Goal: Task Accomplishment & Management: Manage account settings

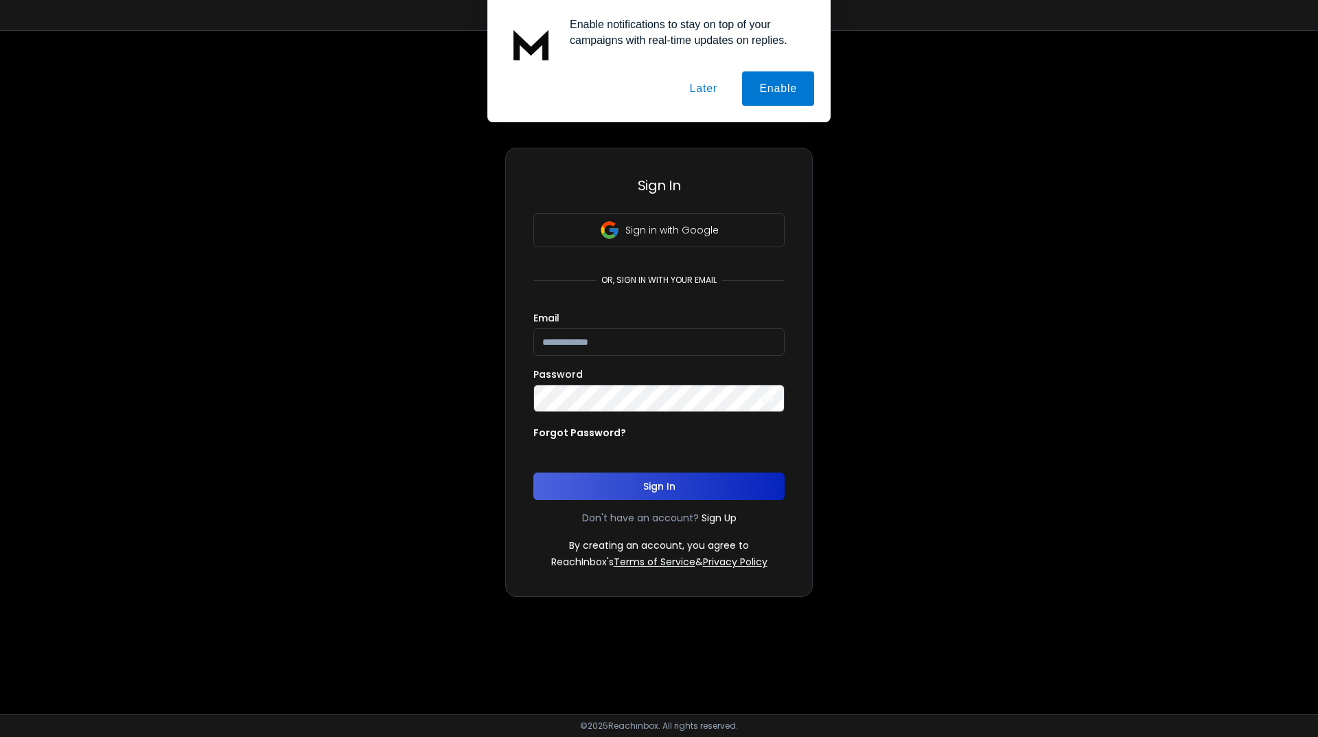
click at [551, 310] on div "Sign in with Google or, sign in with your email Email Password Forgot Password?…" at bounding box center [659, 391] width 251 height 356
click at [559, 347] on input "email" at bounding box center [659, 341] width 251 height 27
paste input "**********"
type input "**********"
click at [697, 91] on button "Later" at bounding box center [703, 88] width 62 height 34
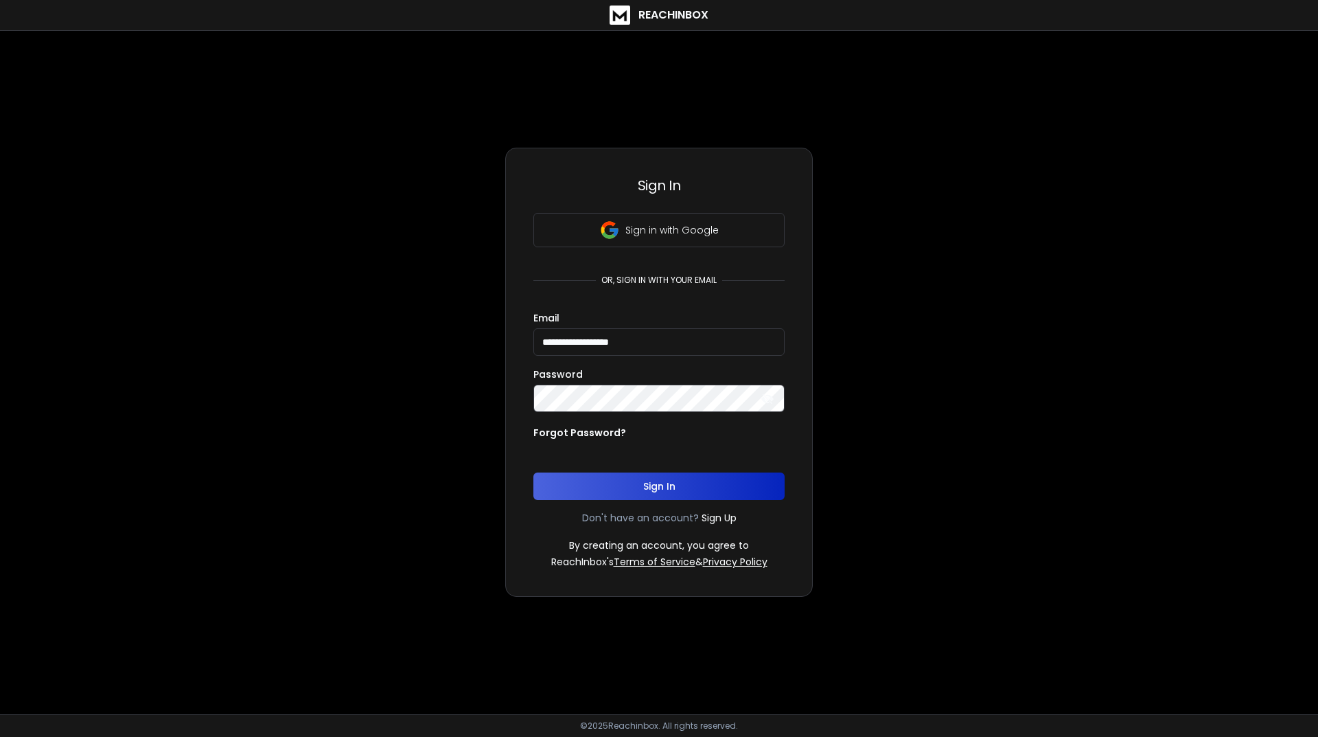
click at [666, 485] on button "Sign In" at bounding box center [659, 485] width 251 height 27
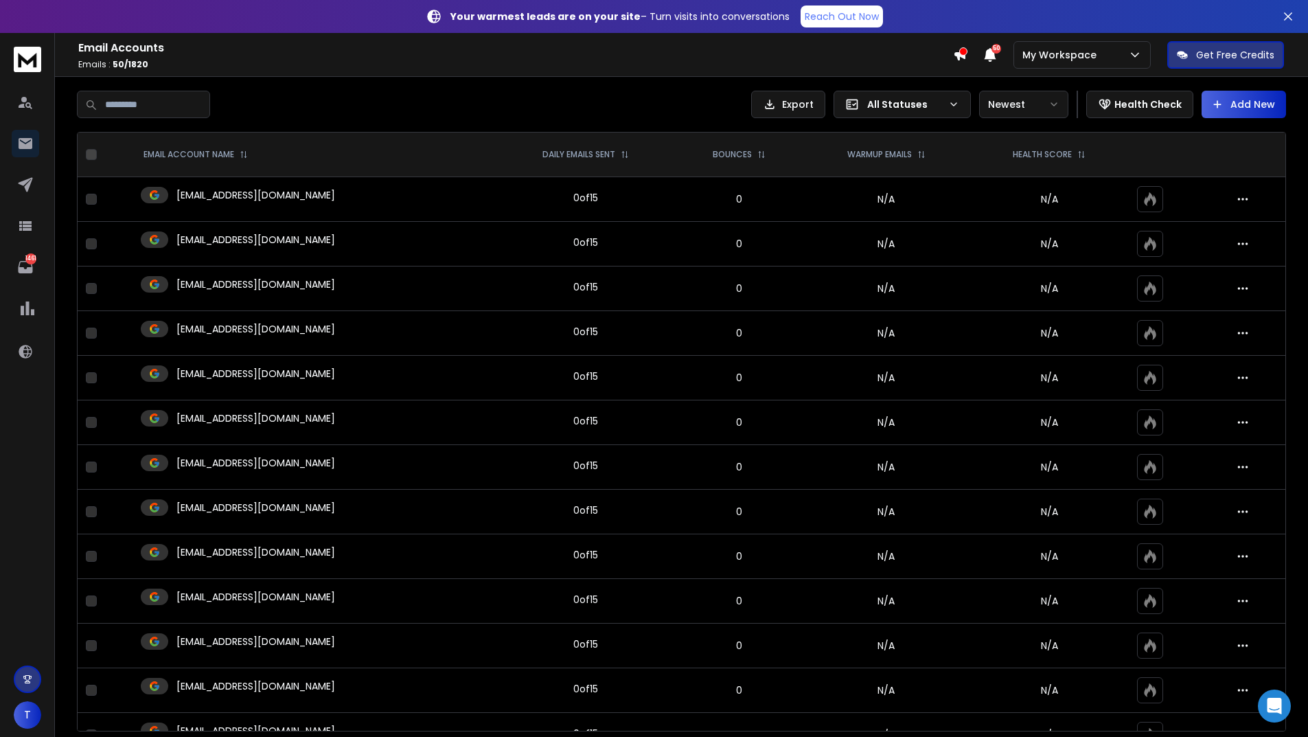
click at [1218, 102] on icon at bounding box center [1218, 105] width 10 height 10
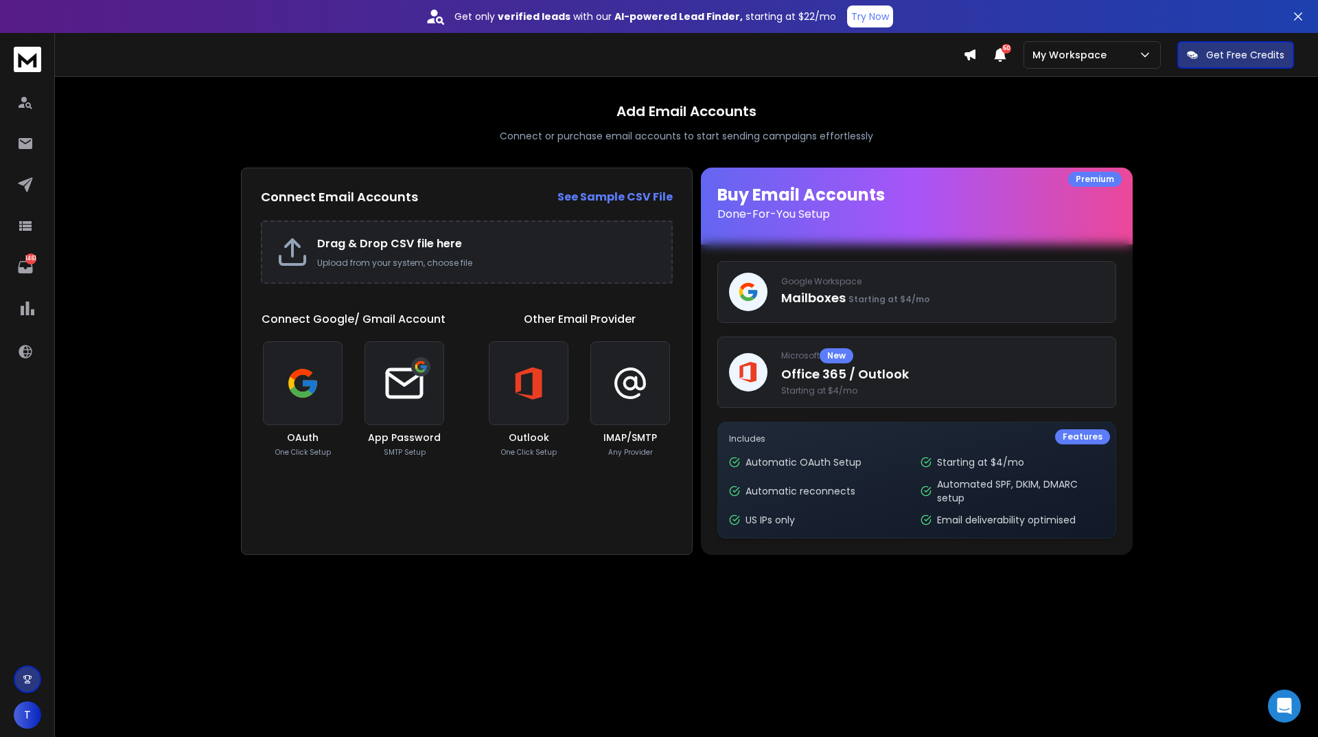
click at [314, 383] on icon at bounding box center [310, 387] width 14 height 14
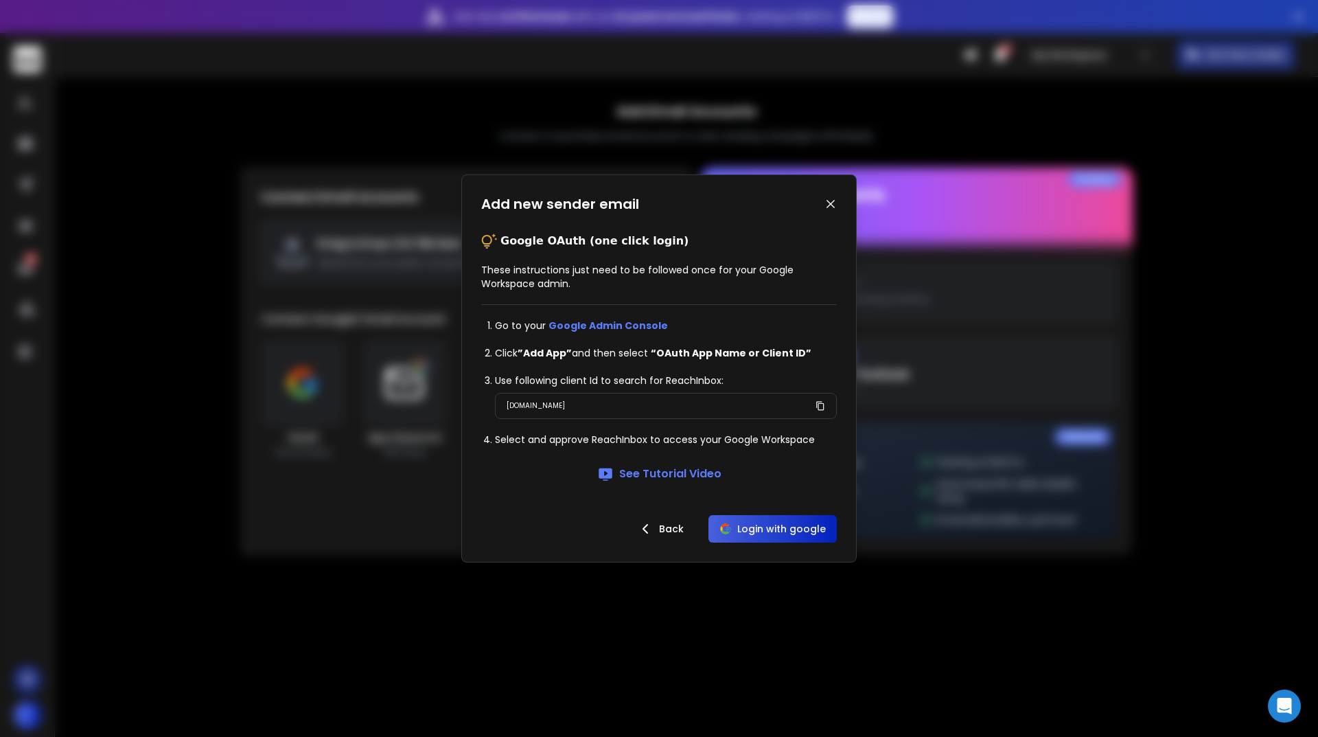
click at [814, 524] on button "Login with google" at bounding box center [773, 528] width 128 height 27
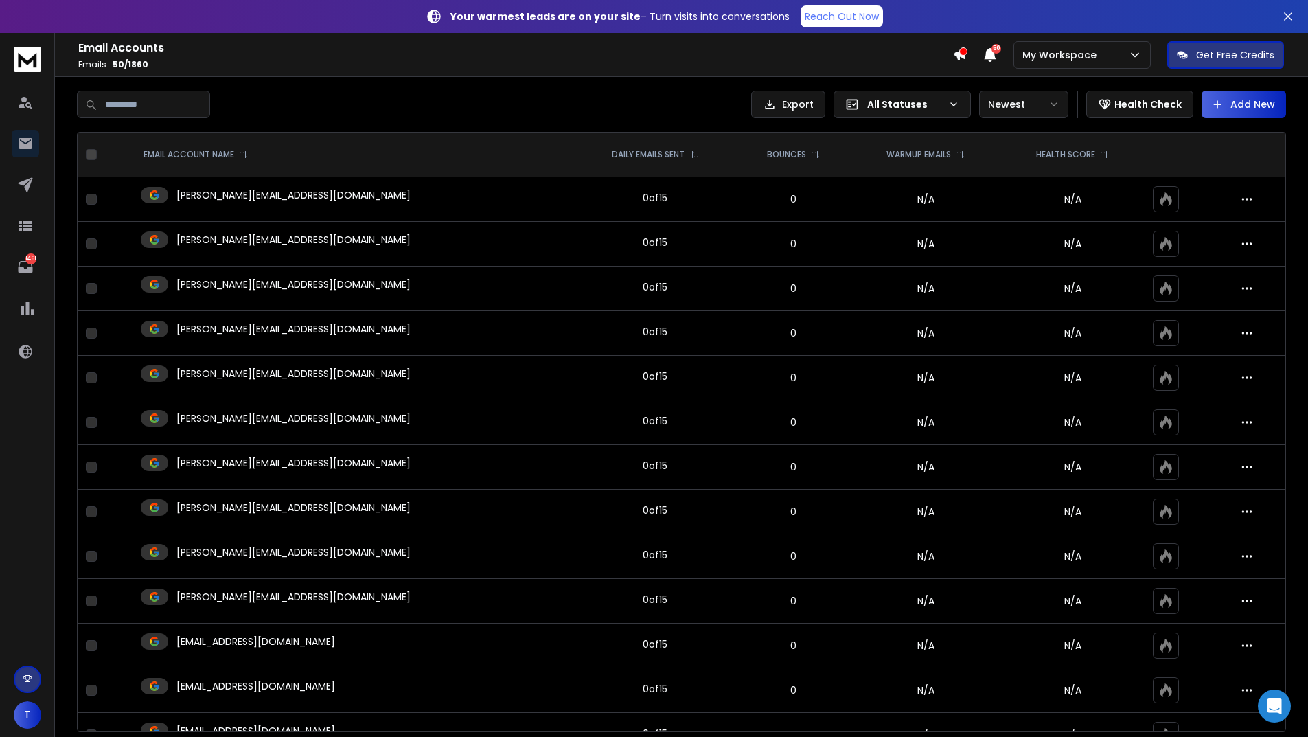
click at [1228, 102] on button "Add New" at bounding box center [1244, 104] width 84 height 27
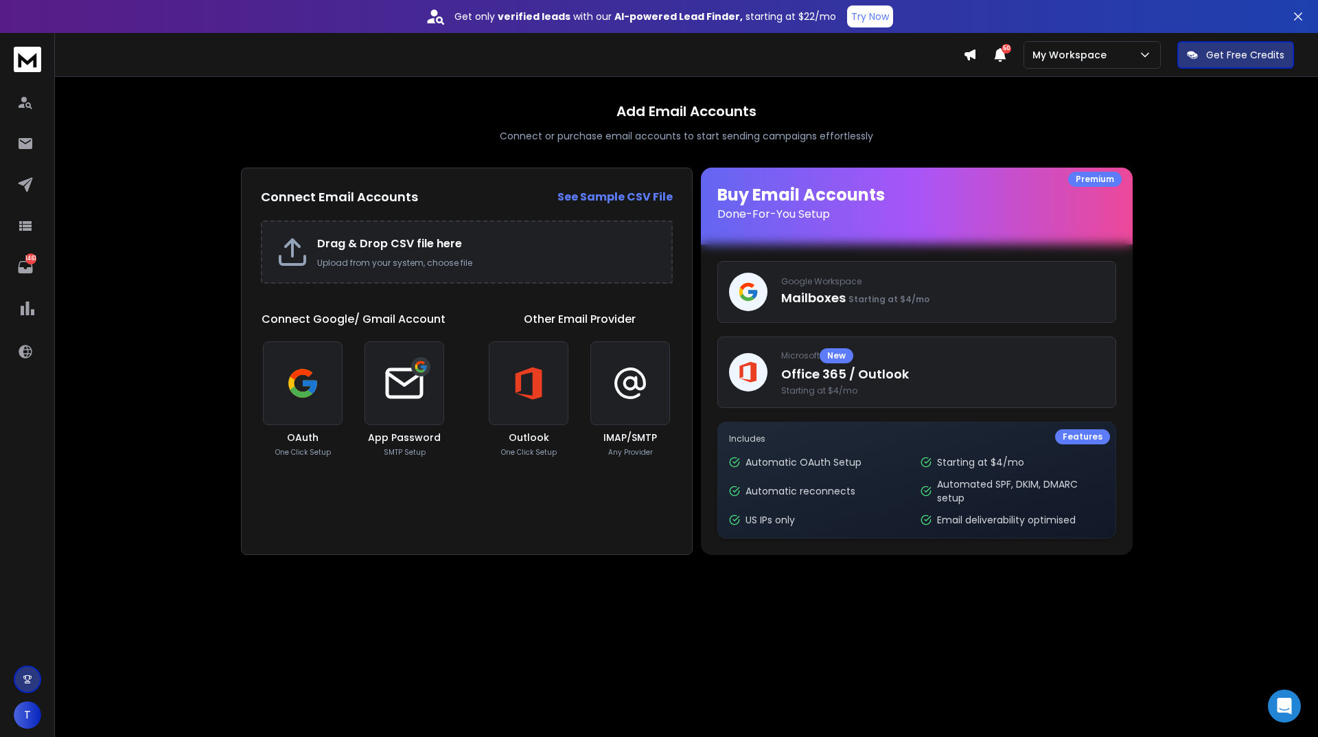
click at [306, 382] on icon at bounding box center [310, 387] width 14 height 14
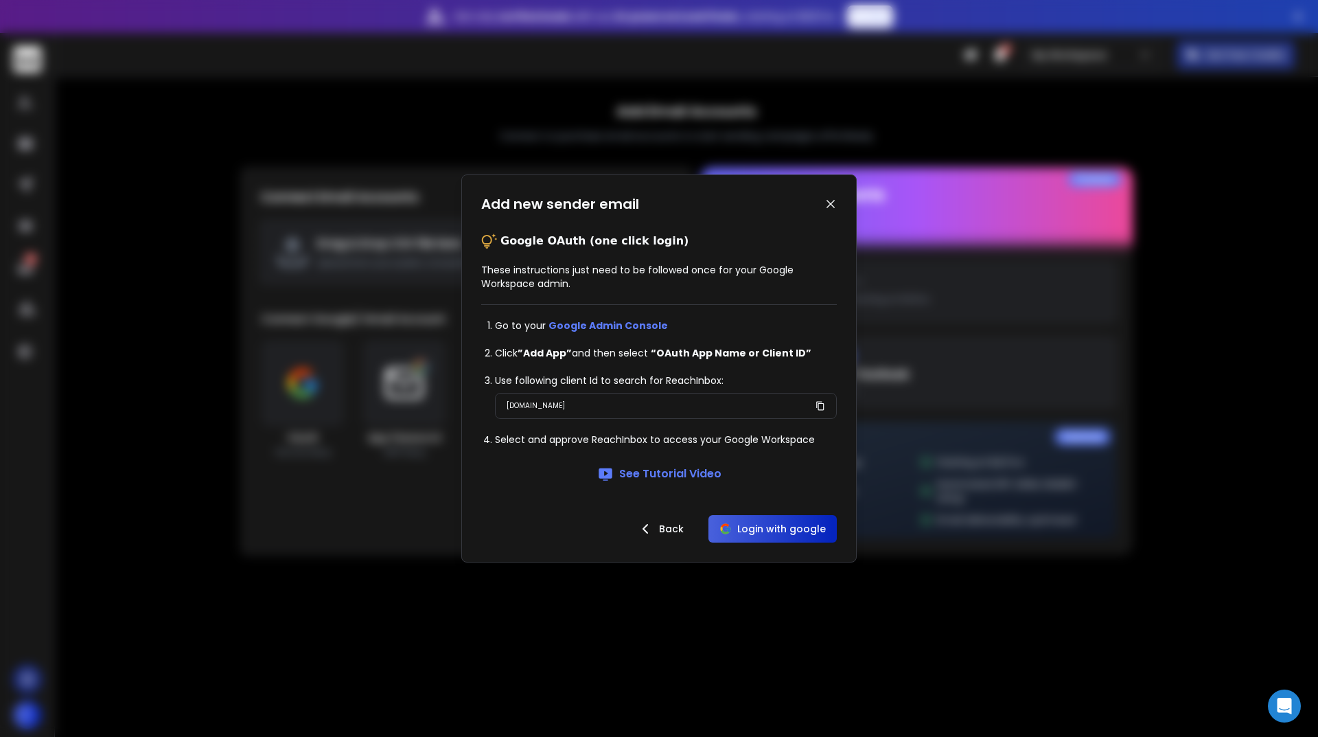
click at [792, 523] on button "Login with google" at bounding box center [773, 528] width 128 height 27
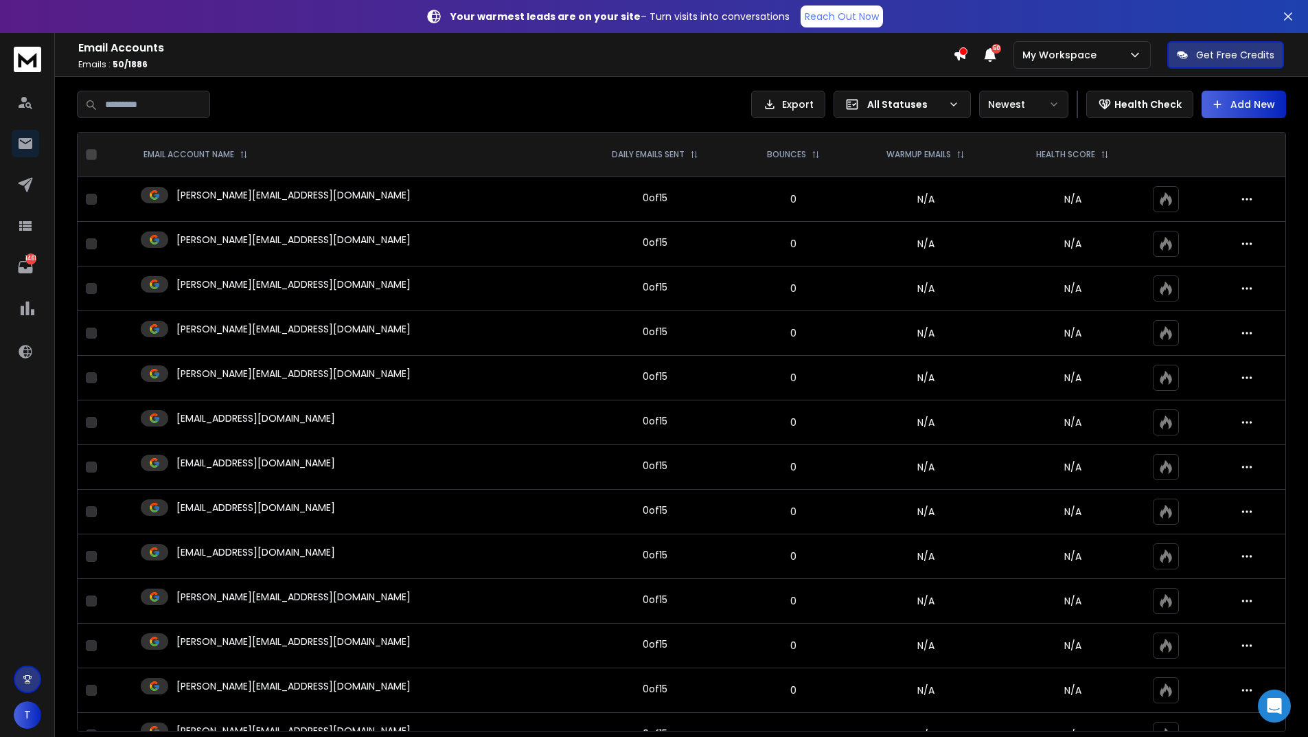
click at [1240, 100] on button "Add New" at bounding box center [1244, 104] width 84 height 27
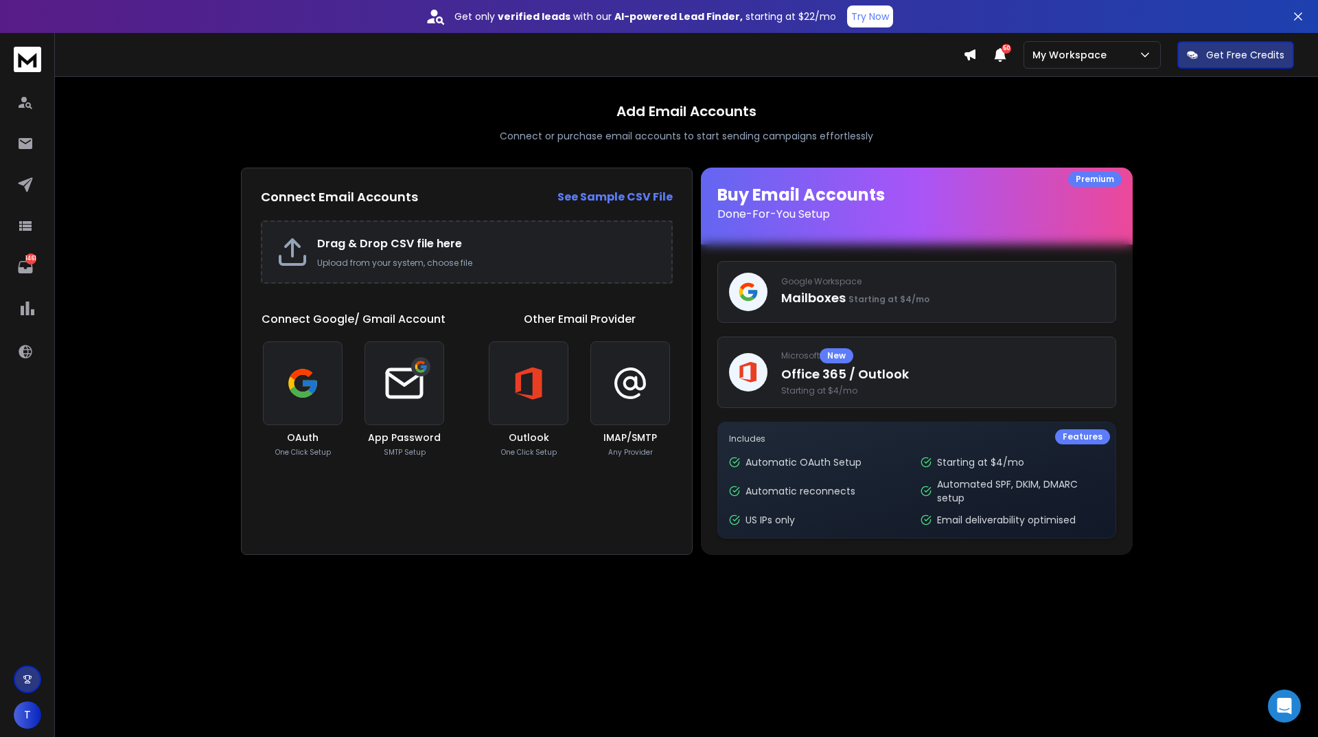
click at [332, 382] on div at bounding box center [303, 383] width 80 height 84
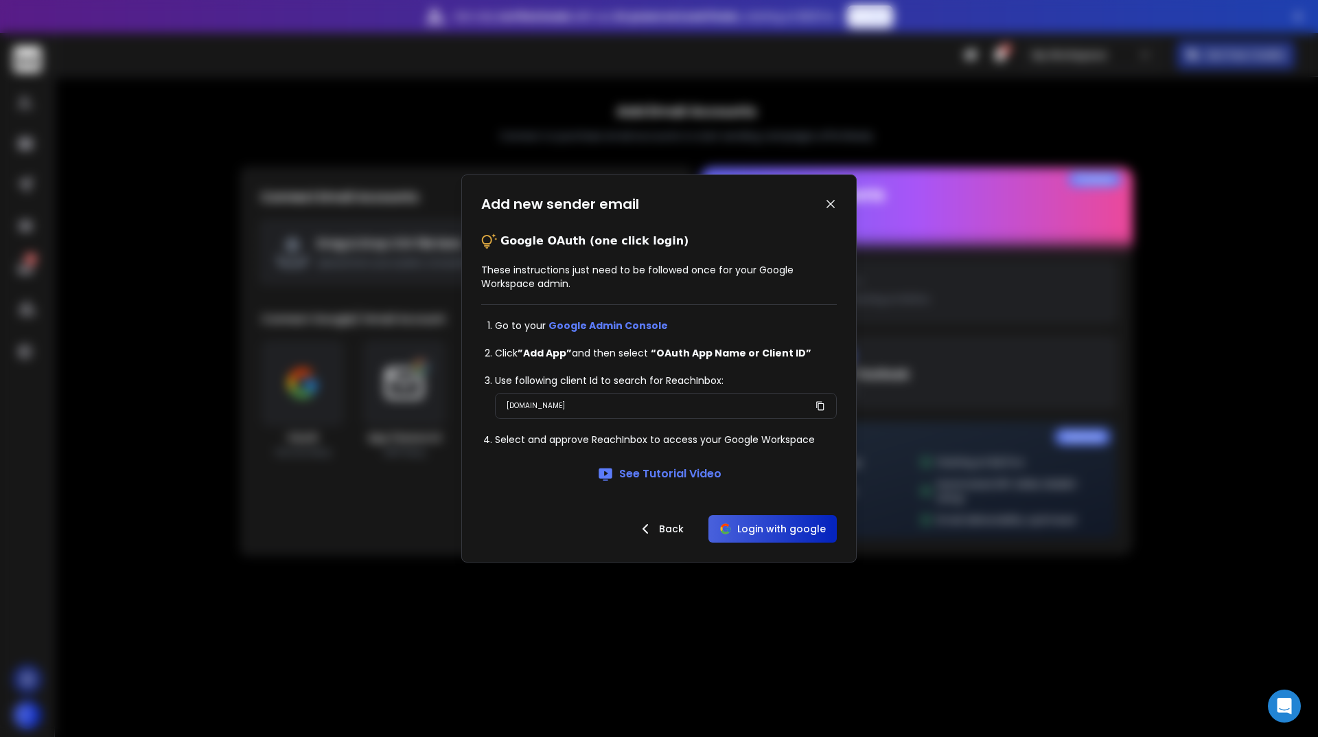
click at [750, 525] on button "Login with google" at bounding box center [773, 528] width 128 height 27
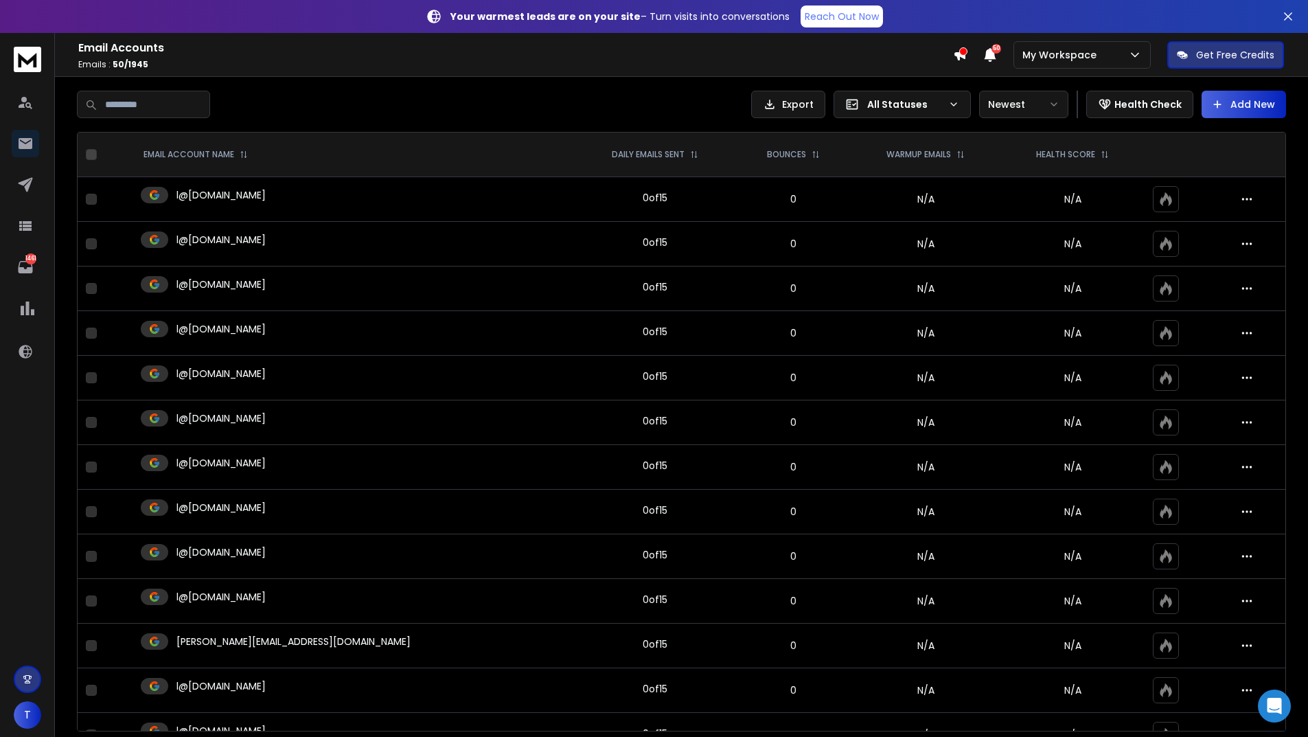
click at [1231, 104] on button "Add New" at bounding box center [1244, 104] width 84 height 27
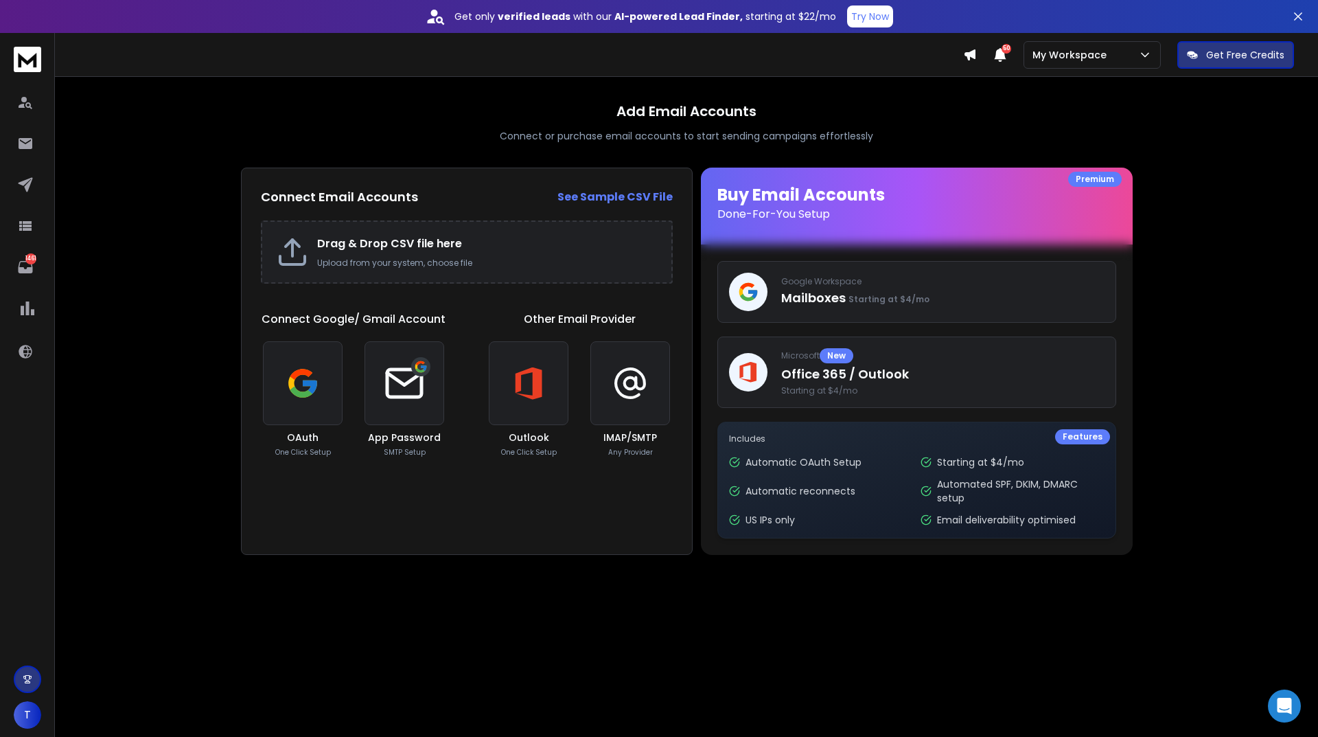
click at [323, 397] on div at bounding box center [303, 383] width 80 height 84
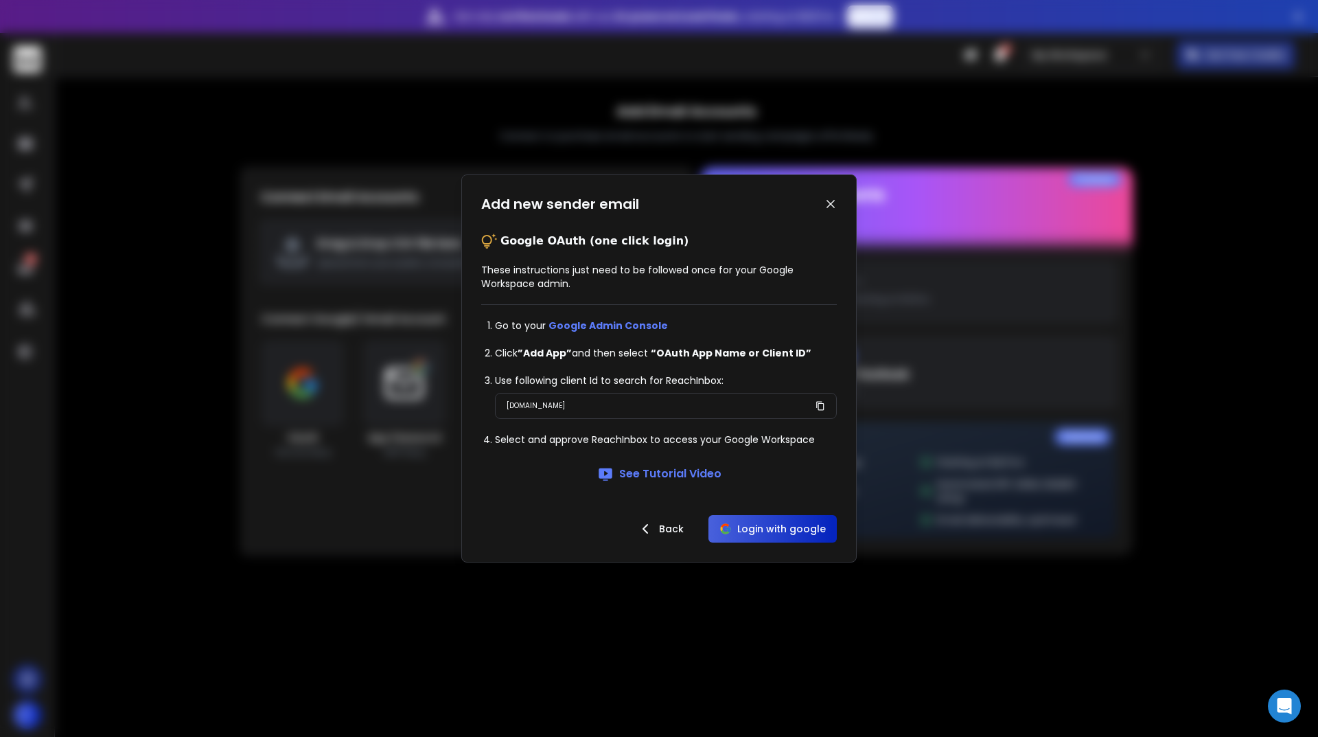
click at [781, 531] on button "Login with google" at bounding box center [773, 528] width 128 height 27
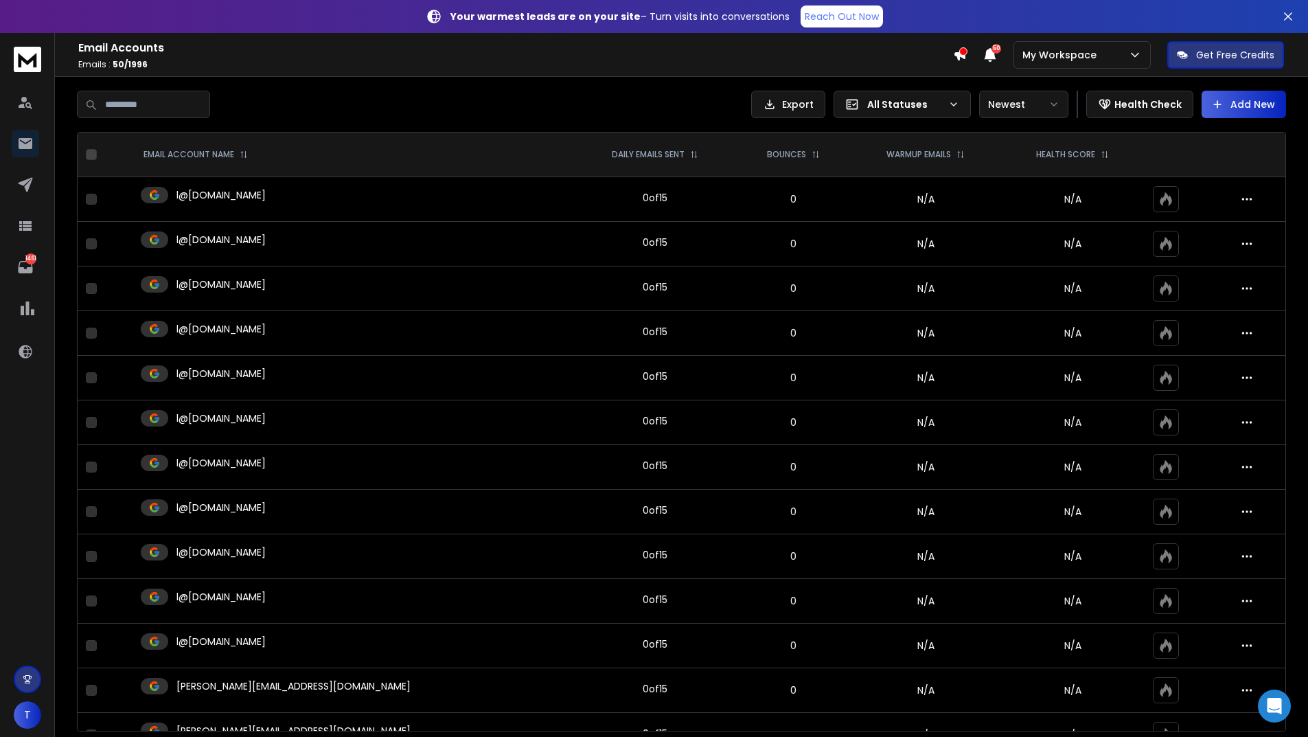
click at [1237, 108] on button "Add New" at bounding box center [1244, 104] width 84 height 27
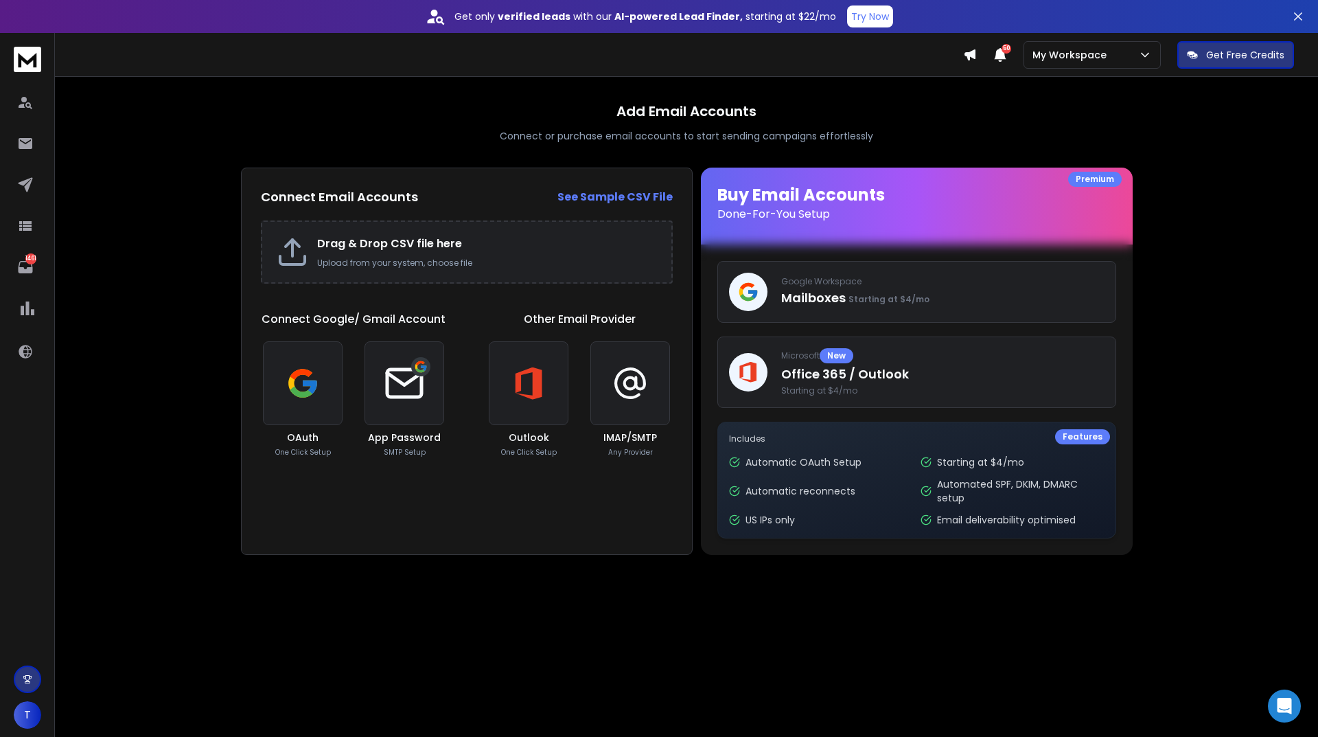
click at [300, 386] on icon at bounding box center [303, 383] width 34 height 41
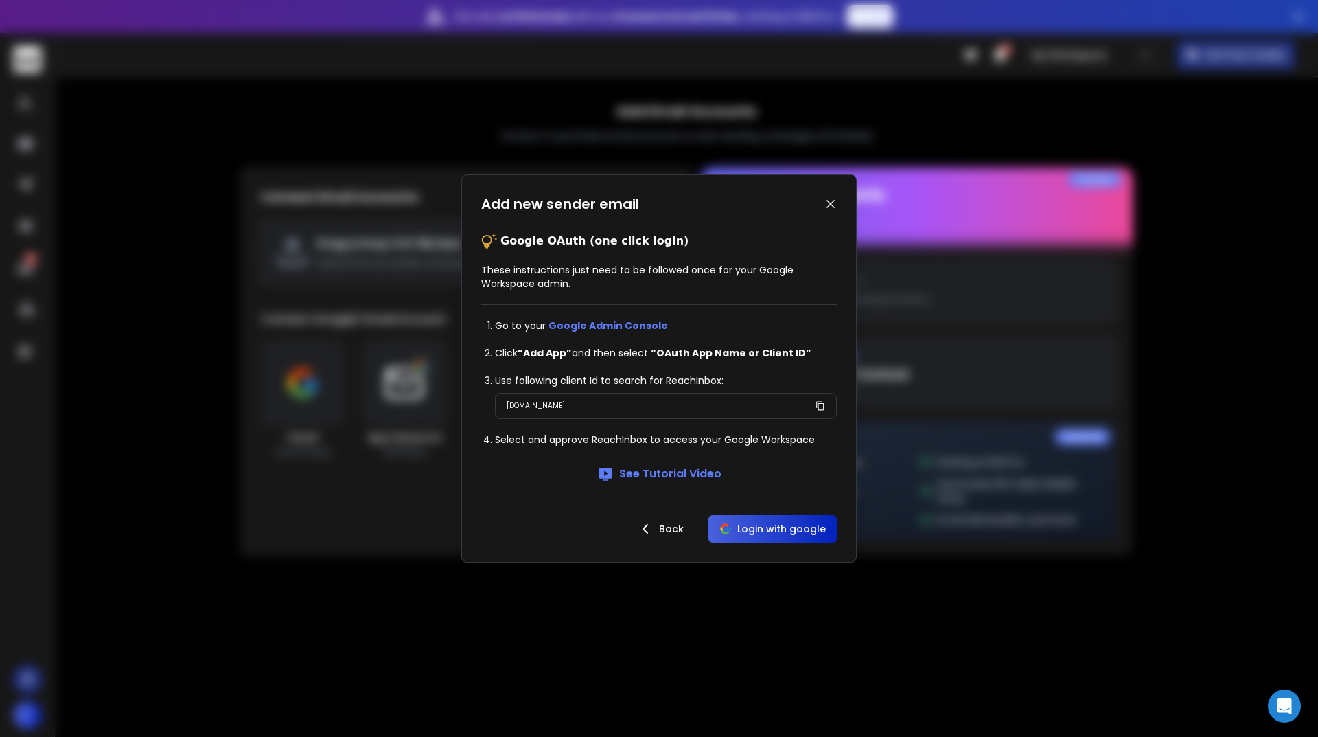
click at [820, 525] on button "Login with google" at bounding box center [773, 528] width 128 height 27
